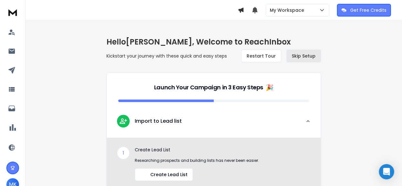
click at [308, 58] on span "Skip Setup" at bounding box center [303, 56] width 24 height 6
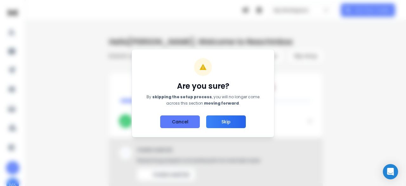
click at [219, 126] on button "Skip" at bounding box center [226, 121] width 40 height 13
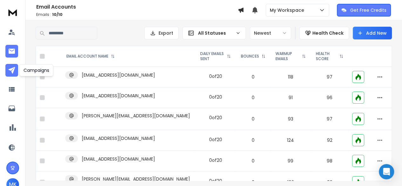
click at [12, 74] on link at bounding box center [11, 70] width 13 height 13
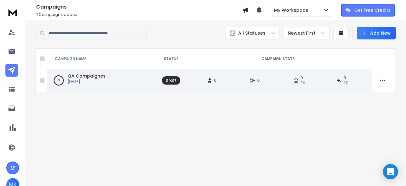
click at [79, 73] on span "QA Campaignes" at bounding box center [87, 76] width 38 height 6
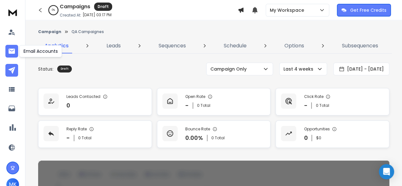
click at [14, 51] on icon at bounding box center [12, 51] width 6 height 5
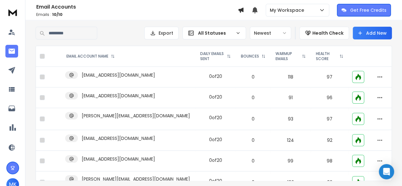
click at [11, 77] on div at bounding box center [12, 71] width 15 height 15
click at [11, 75] on link at bounding box center [11, 70] width 13 height 13
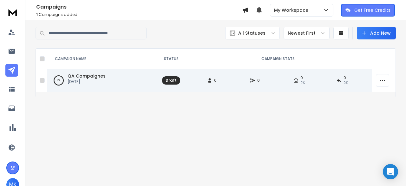
click at [95, 73] on span "QA Campaignes" at bounding box center [87, 76] width 38 height 6
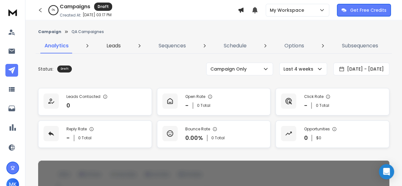
click at [117, 41] on link "Leads" at bounding box center [114, 45] width 22 height 15
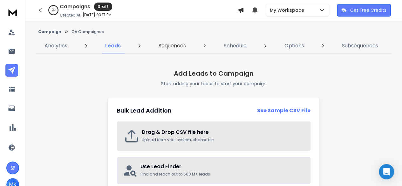
click at [177, 45] on p "Sequences" at bounding box center [171, 46] width 27 height 8
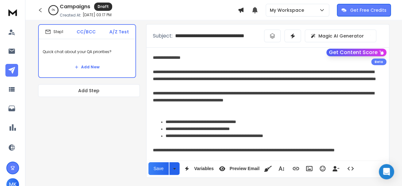
scroll to position [15, 0]
